Goal: Navigation & Orientation: Find specific page/section

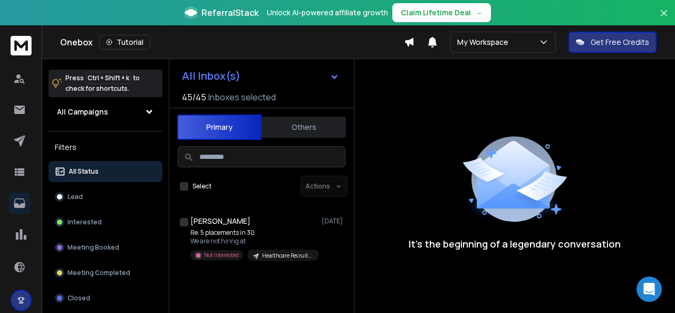
click at [129, 177] on button "All Status" at bounding box center [105, 171] width 114 height 21
click at [24, 138] on icon at bounding box center [19, 140] width 13 height 13
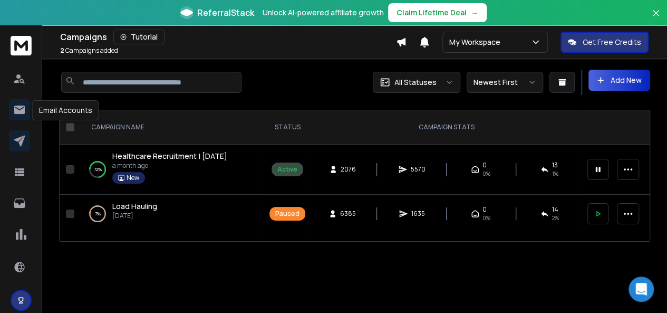
click at [19, 105] on icon at bounding box center [19, 109] width 11 height 8
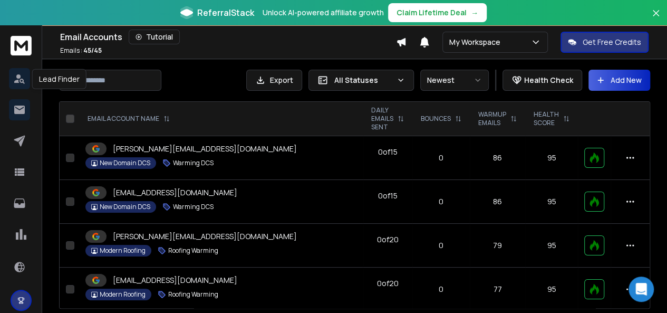
click at [24, 80] on icon at bounding box center [19, 78] width 13 height 13
